Goal: Task Accomplishment & Management: Use online tool/utility

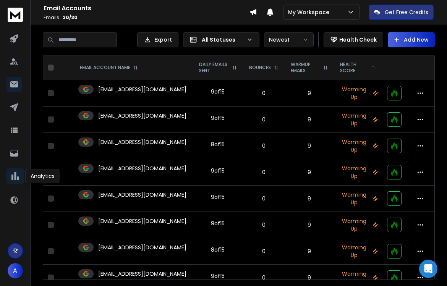
click at [12, 173] on icon at bounding box center [15, 176] width 11 height 11
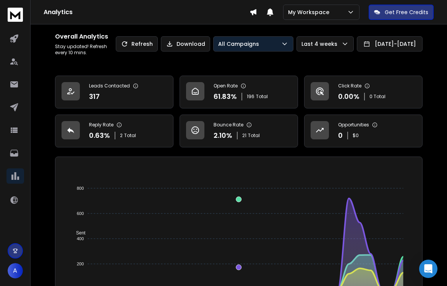
click at [233, 47] on p "All Campaigns" at bounding box center [240, 44] width 44 height 8
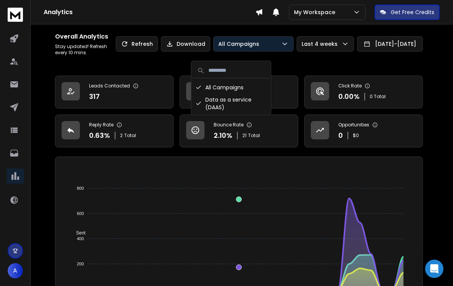
click at [233, 47] on p "All Campaigns" at bounding box center [240, 44] width 44 height 8
click at [11, 152] on icon at bounding box center [14, 153] width 9 height 9
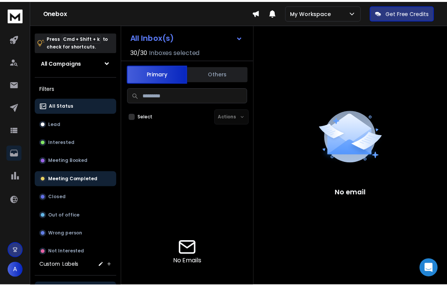
scroll to position [135, 0]
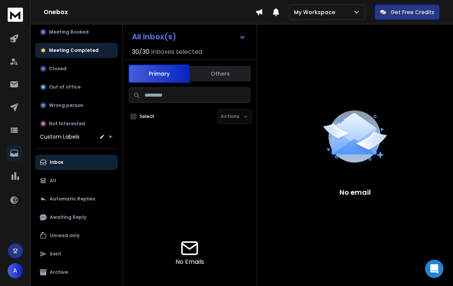
click at [80, 176] on button "All" at bounding box center [76, 180] width 83 height 15
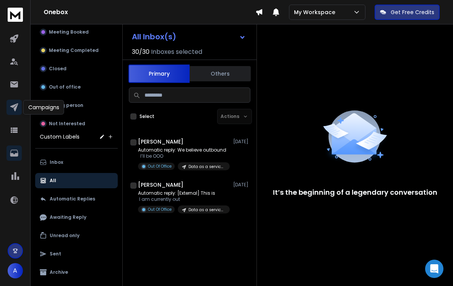
click at [17, 105] on icon at bounding box center [14, 107] width 8 height 8
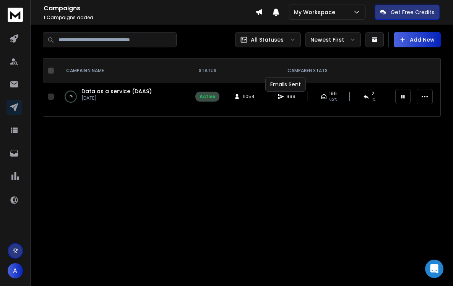
click at [286, 99] on span "999" at bounding box center [290, 97] width 9 height 6
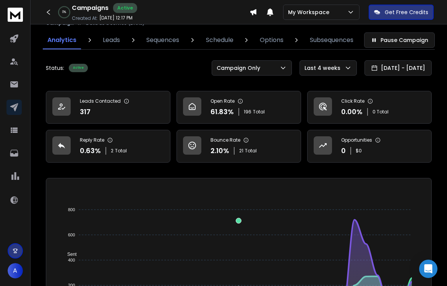
scroll to position [14, 0]
